Goal: Task Accomplishment & Management: Manage account settings

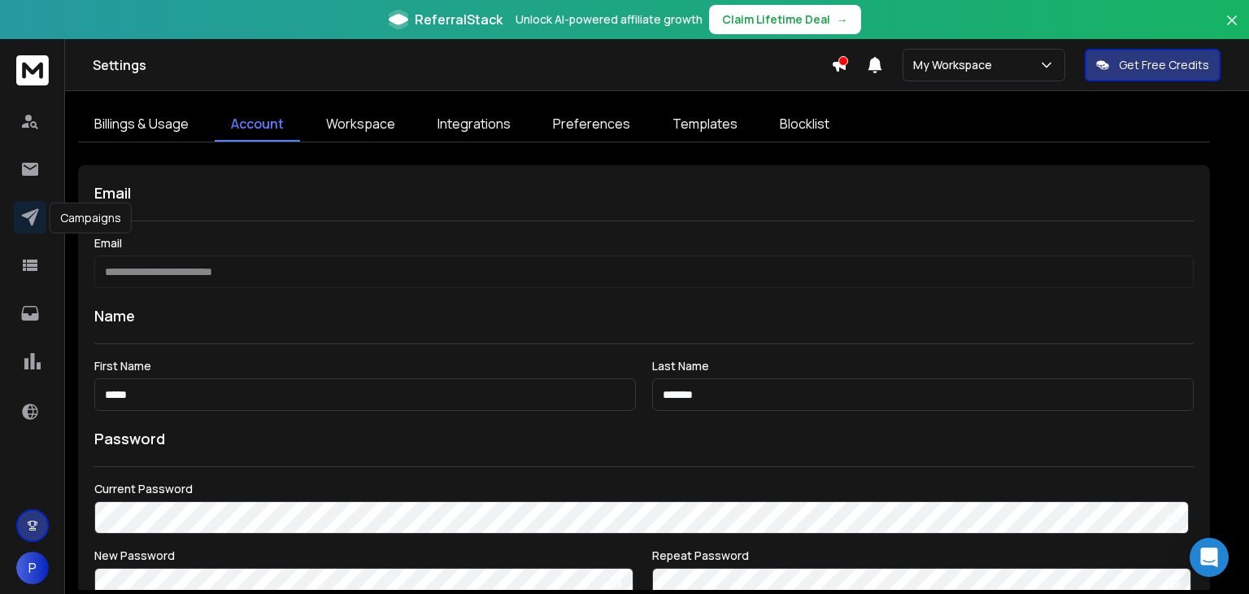
click at [32, 210] on icon at bounding box center [30, 217] width 20 height 20
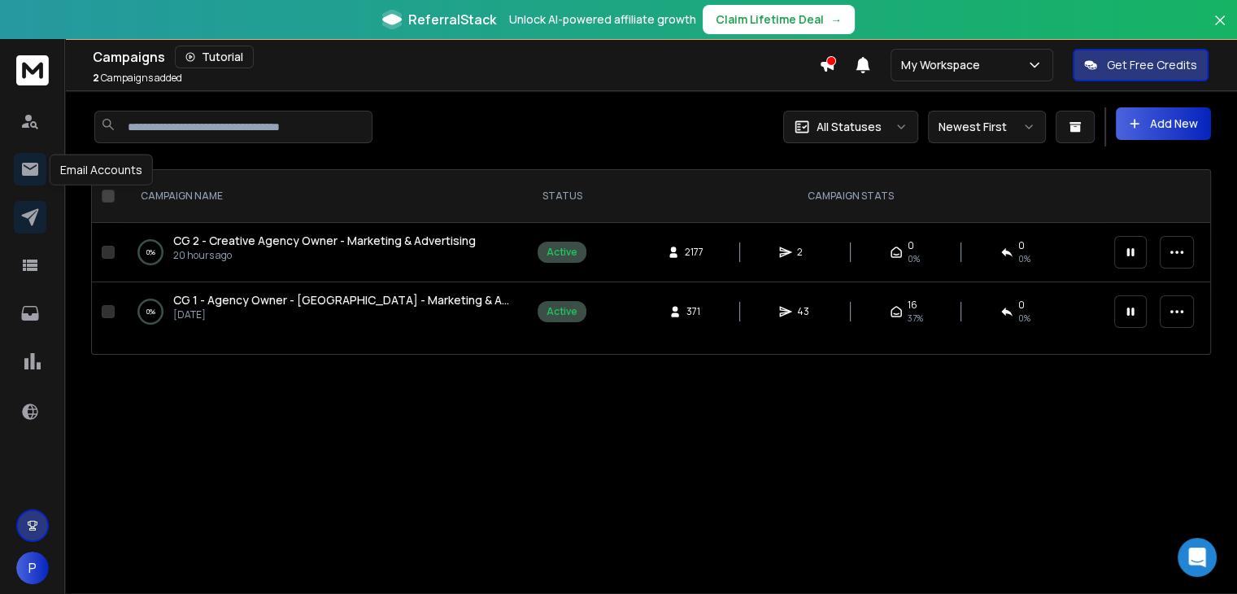
click at [29, 172] on icon at bounding box center [30, 169] width 16 height 13
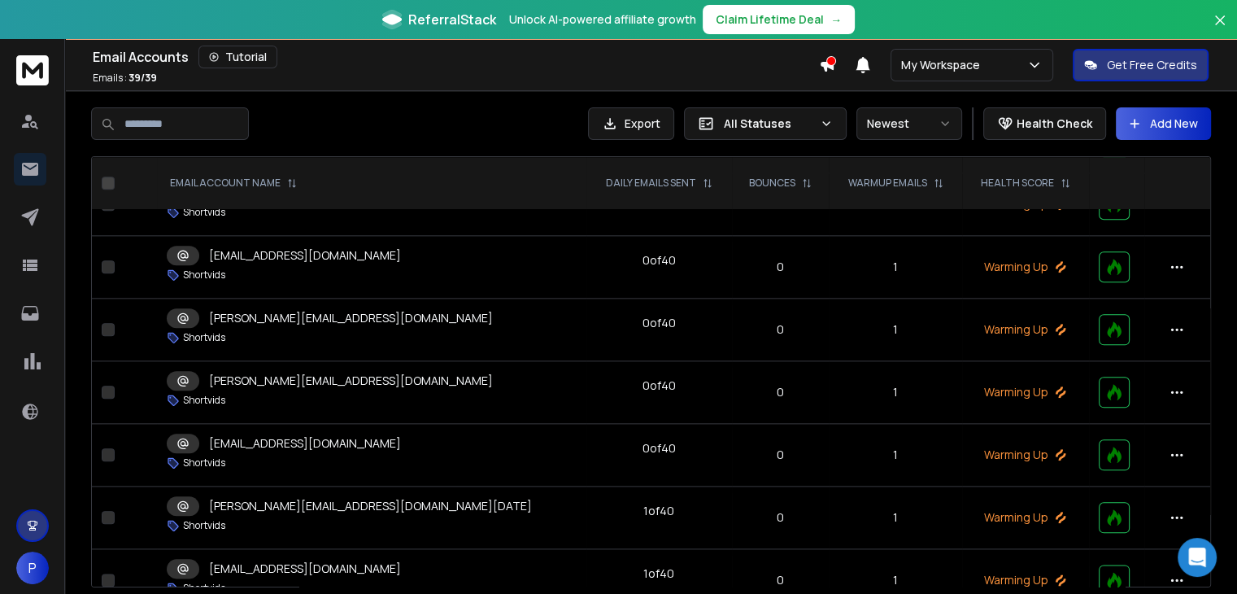
scroll to position [2072, 0]
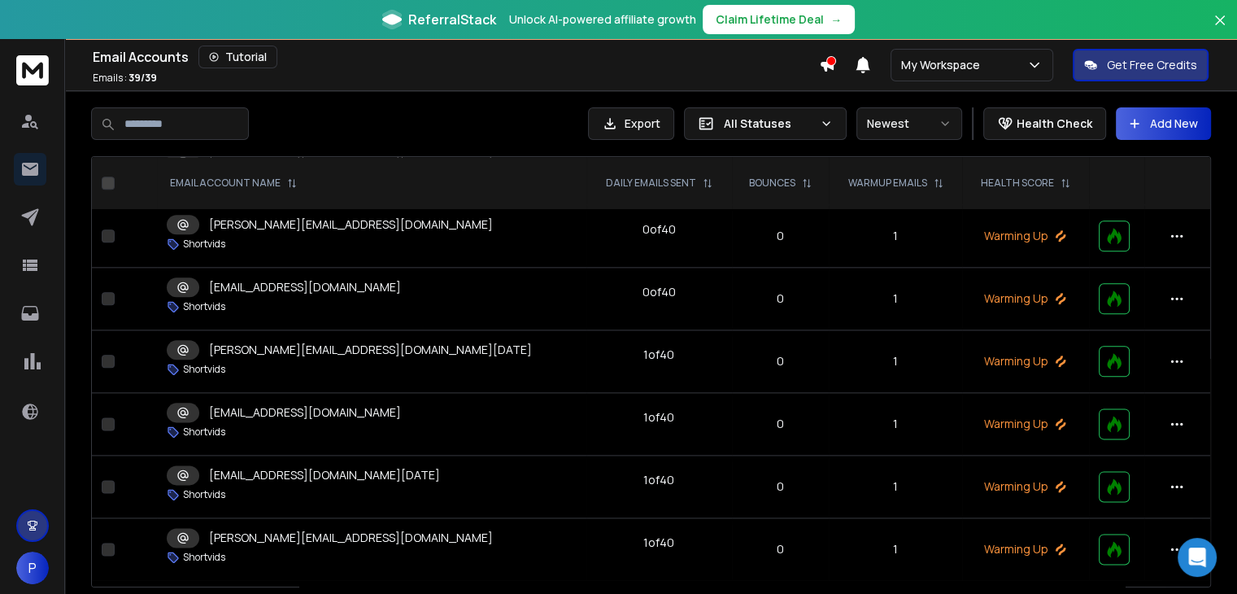
click at [727, 131] on p "All Statuses" at bounding box center [768, 123] width 89 height 16
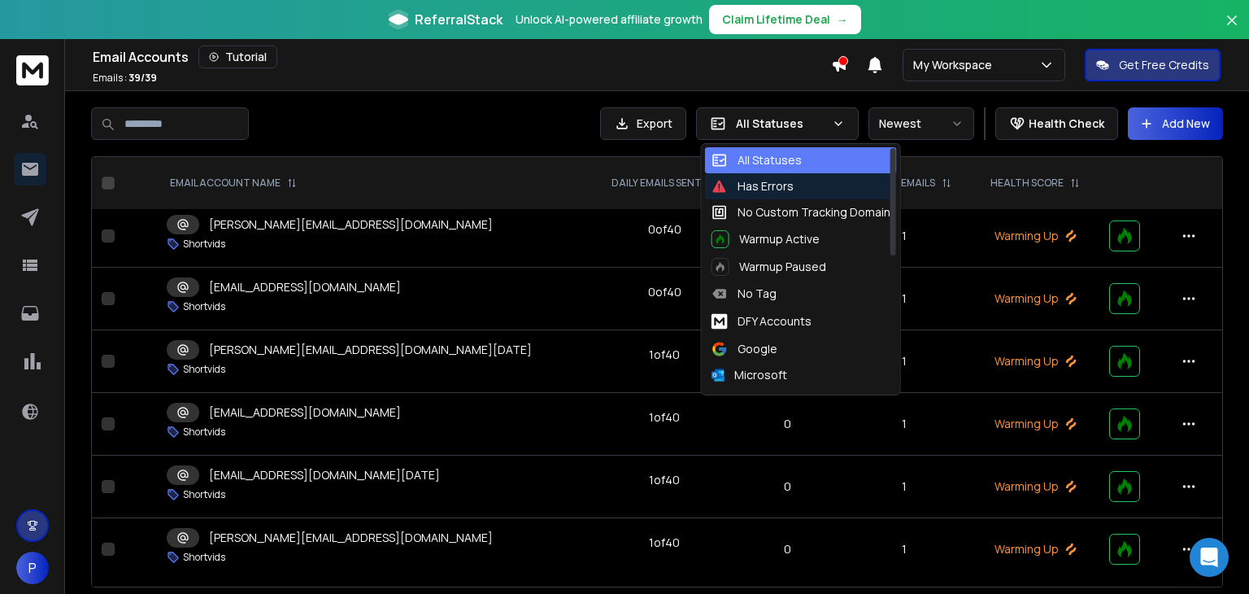
click at [730, 190] on div "Has Errors" at bounding box center [753, 186] width 82 height 16
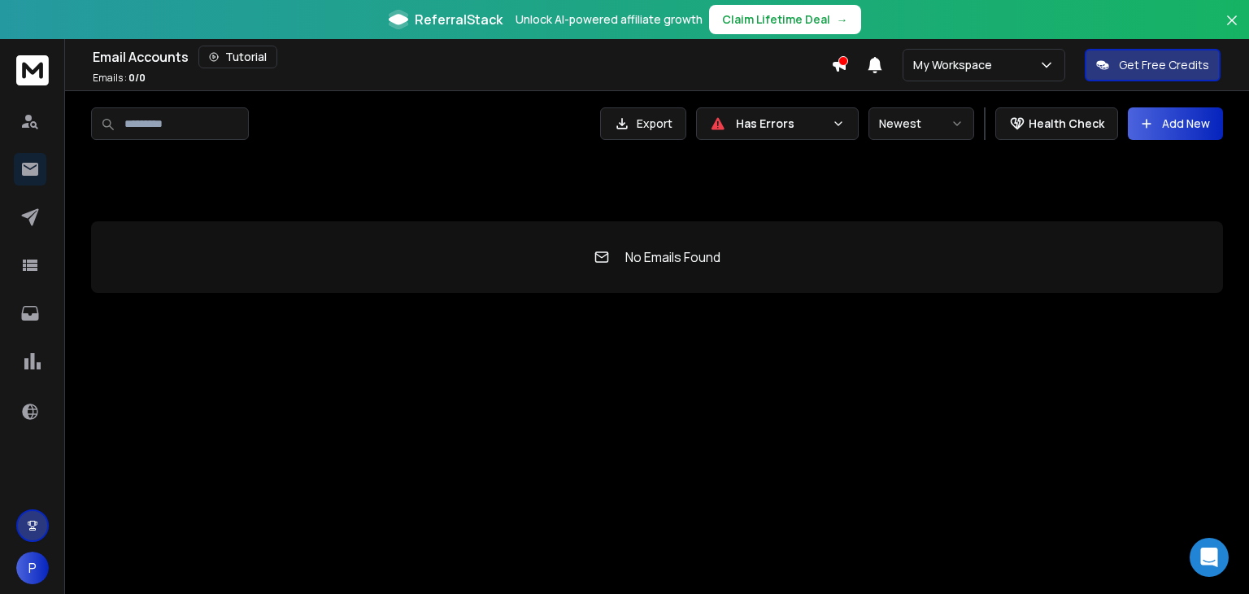
click at [779, 128] on p "Has Errors" at bounding box center [780, 123] width 89 height 16
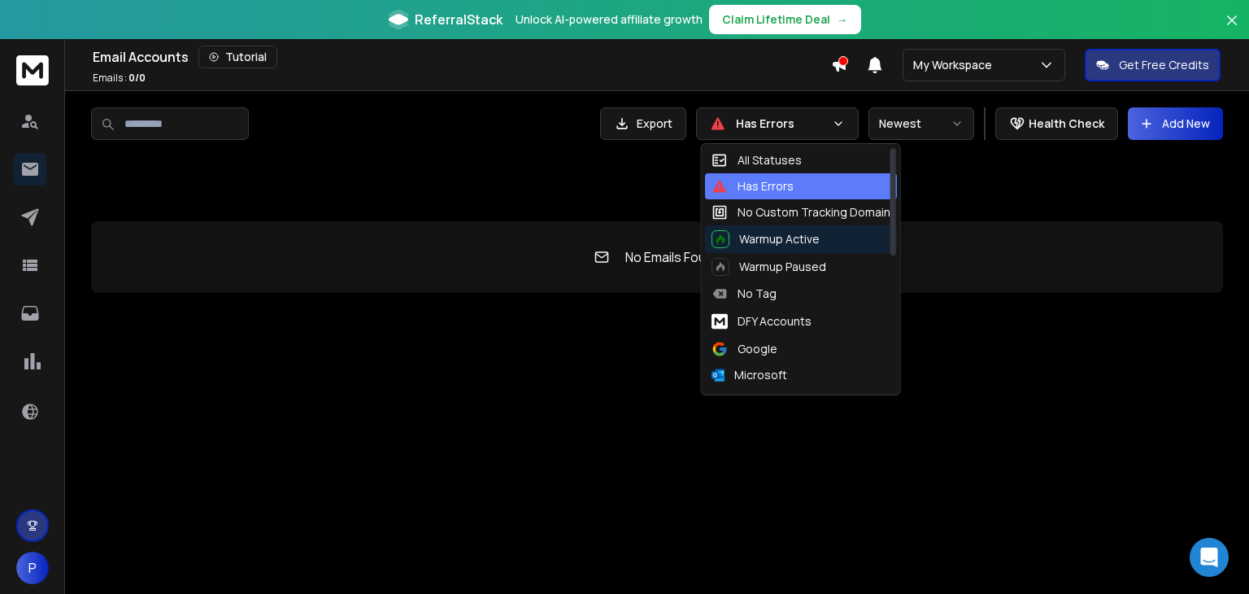
click at [782, 236] on div "Warmup Active" at bounding box center [766, 239] width 108 height 18
